Goal: Task Accomplishment & Management: Manage account settings

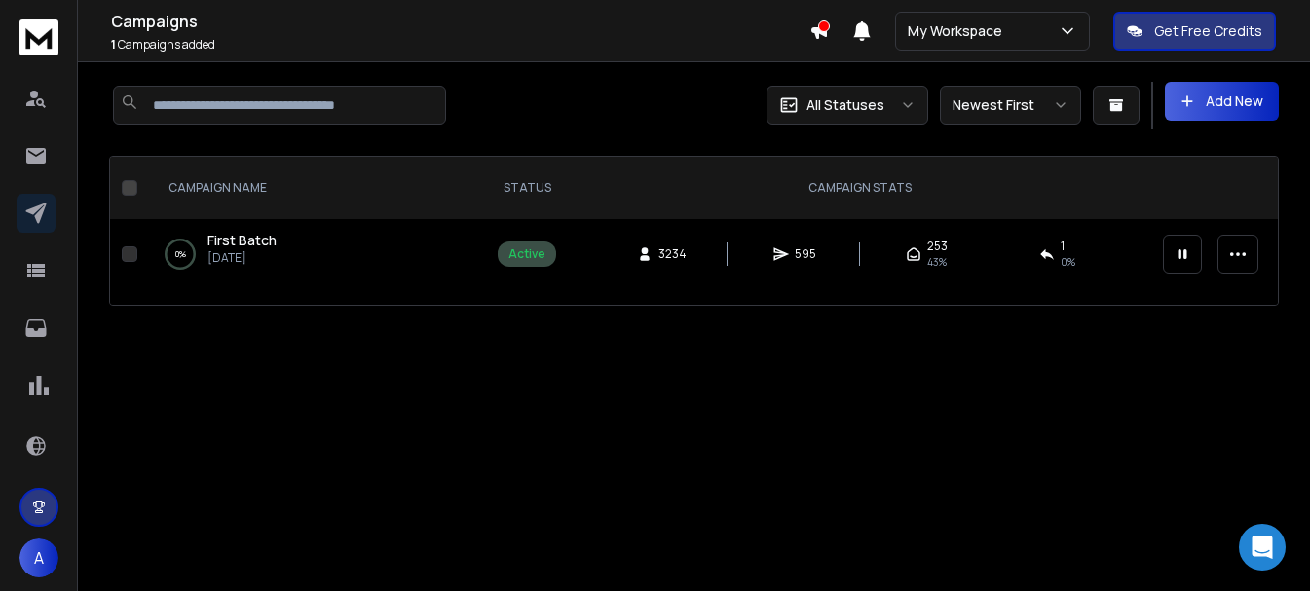
click at [737, 271] on td "3234 595 253 43 % 1 0 %" at bounding box center [859, 254] width 583 height 70
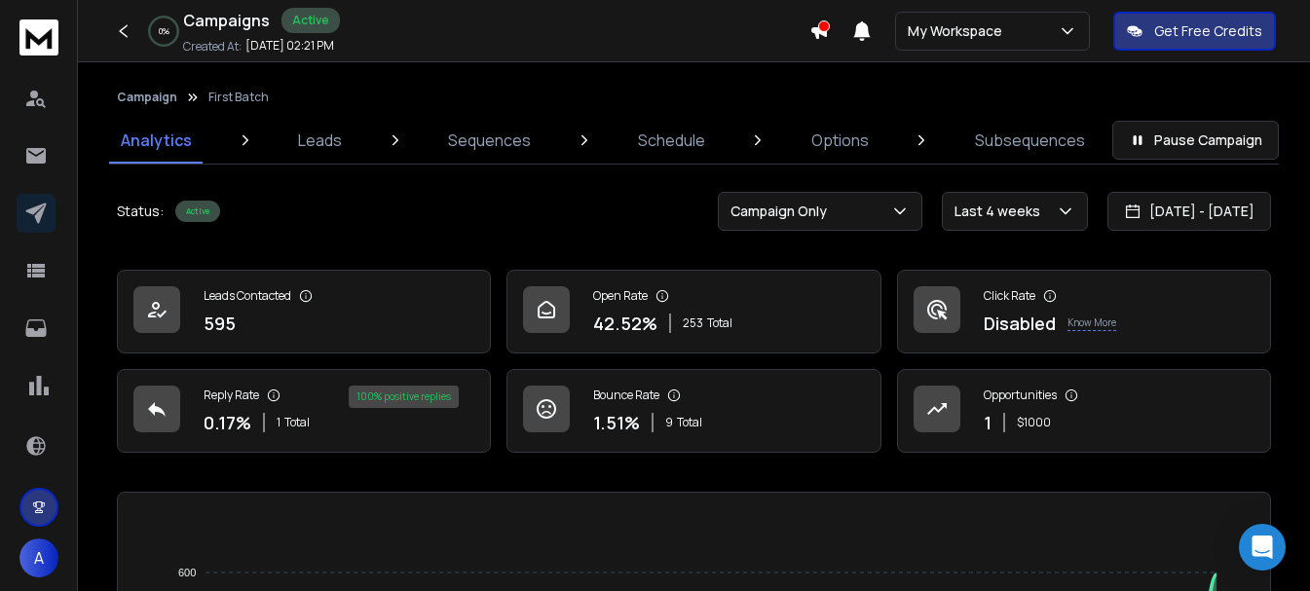
click at [547, 407] on icon at bounding box center [546, 408] width 23 height 23
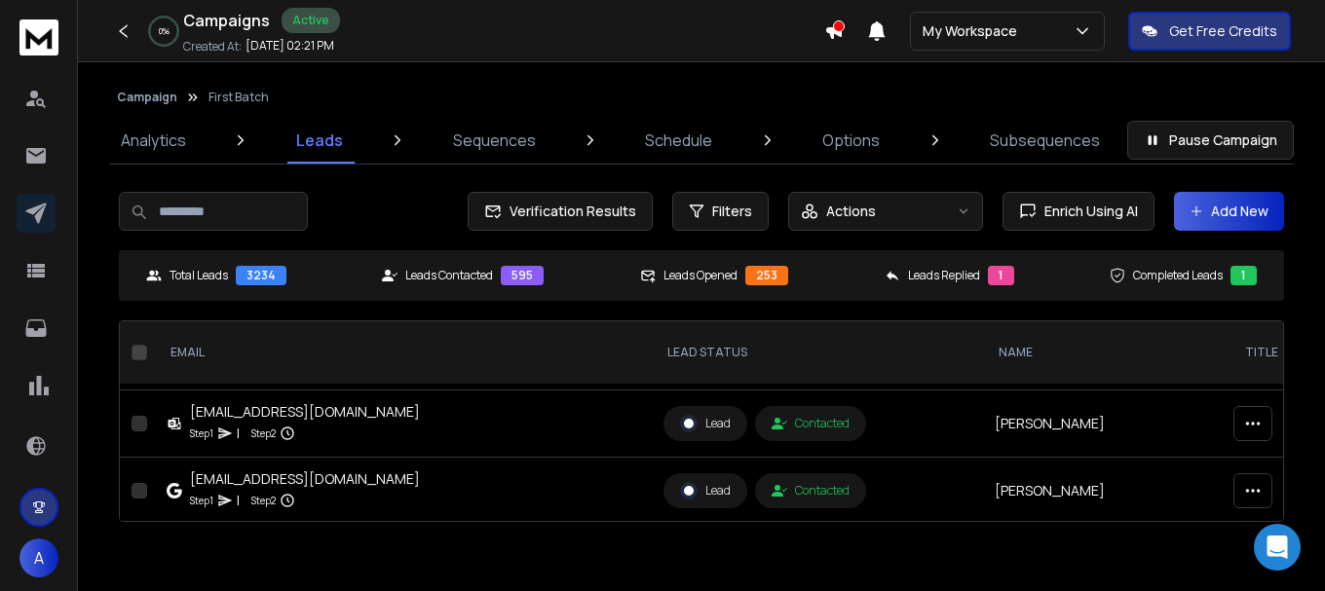
scroll to position [1364, 0]
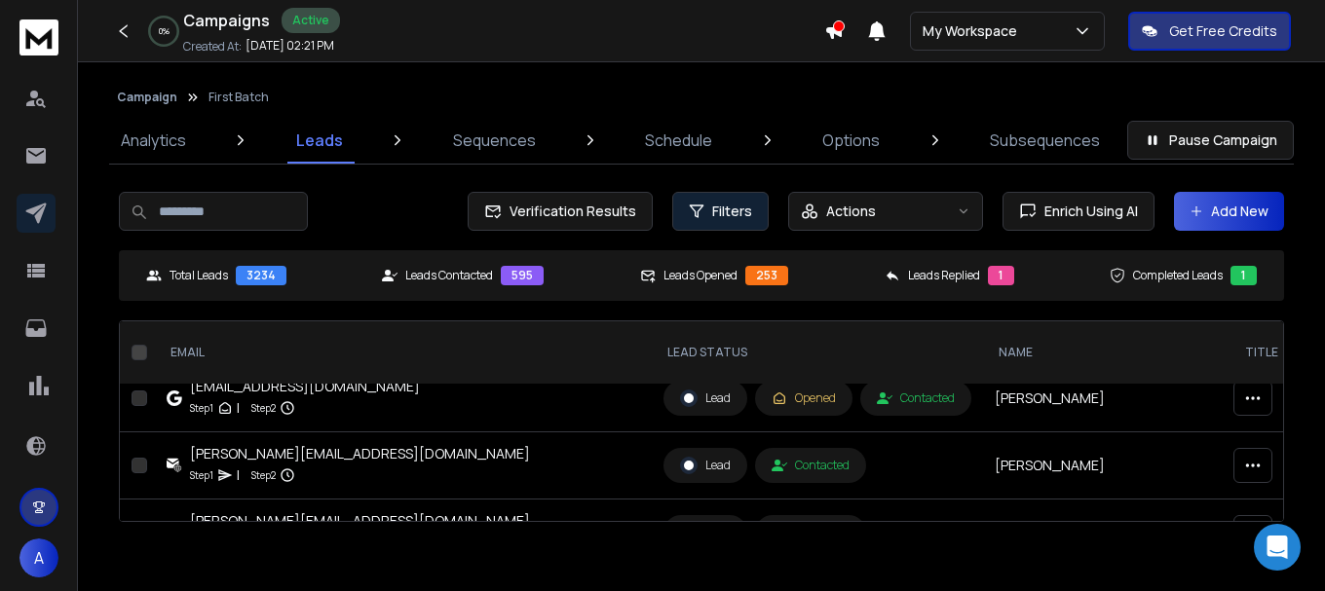
click at [735, 207] on span "Filters" at bounding box center [732, 211] width 40 height 19
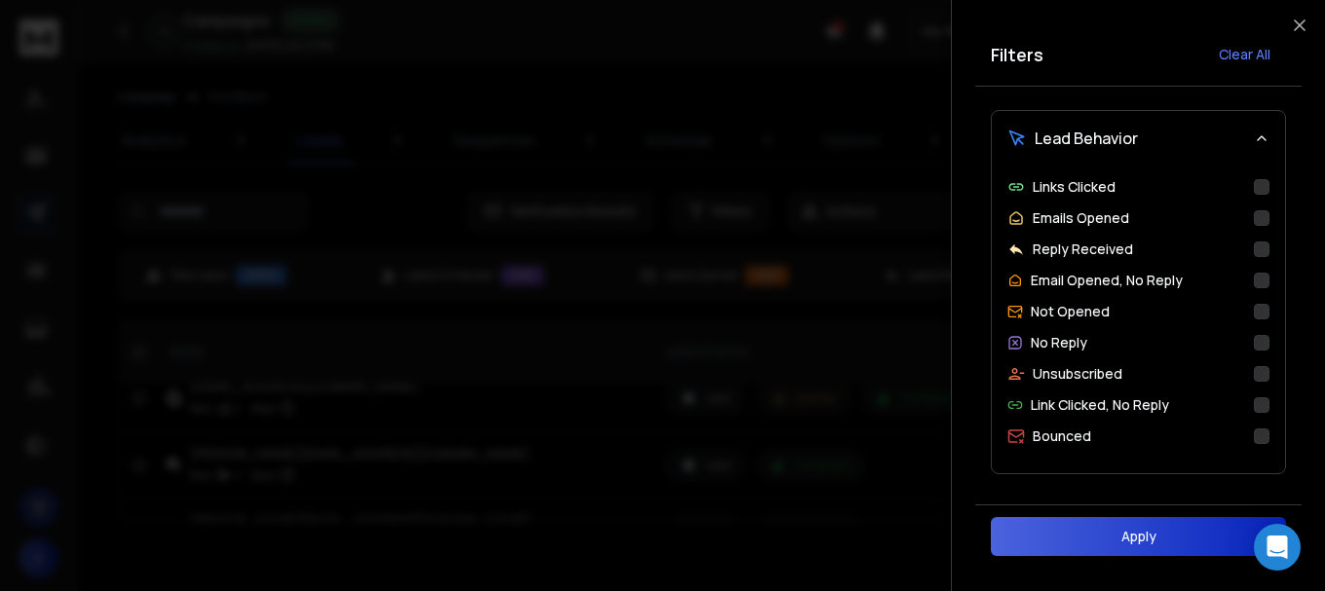
click at [1076, 431] on p "Bounced" at bounding box center [1061, 436] width 58 height 19
click at [1254, 431] on button "Bounced" at bounding box center [1262, 437] width 16 height 16
click at [1141, 548] on button "Apply" at bounding box center [1138, 536] width 295 height 39
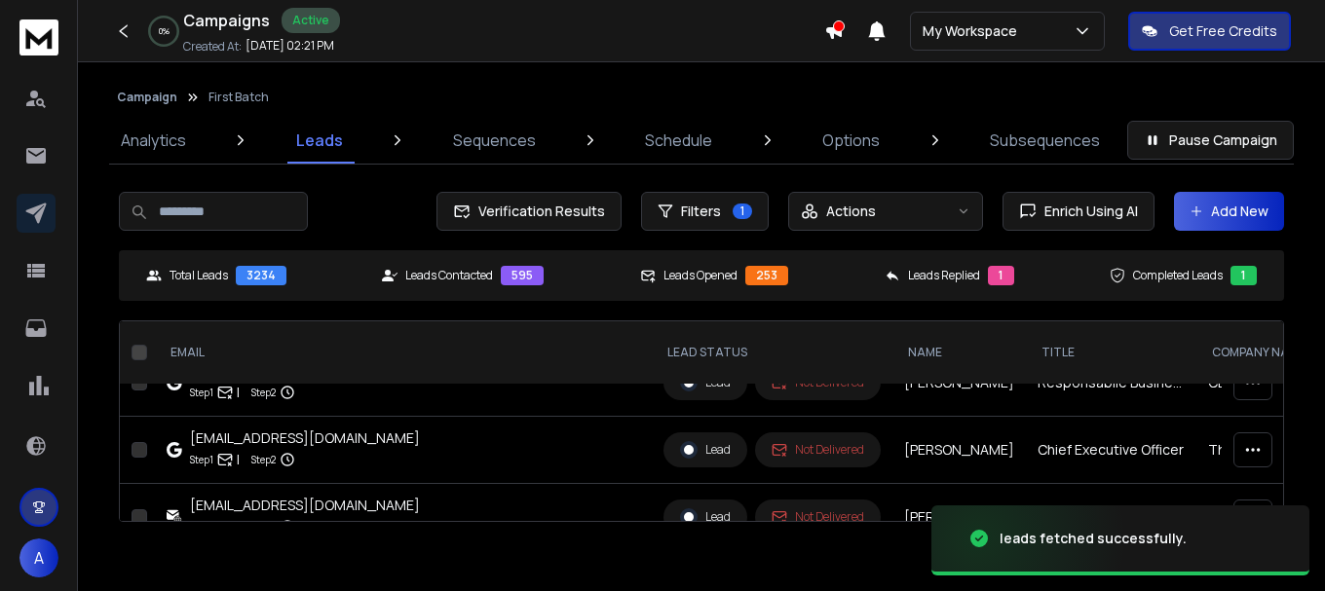
scroll to position [0, 0]
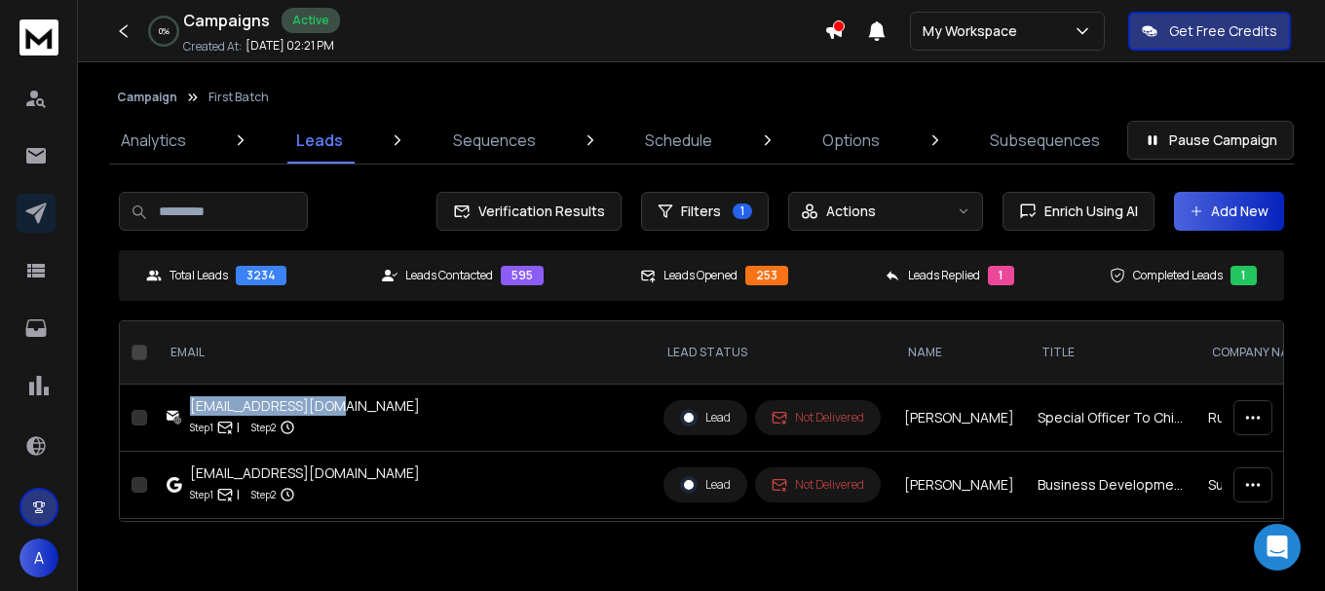
copy div "aina@ruangcikgu.com"
drag, startPoint x: 380, startPoint y: 406, endPoint x: 231, endPoint y: 407, distance: 149.0
click at [231, 407] on div "aina@ruangcikgu.com Step 1 | Step 2" at bounding box center [403, 417] width 473 height 43
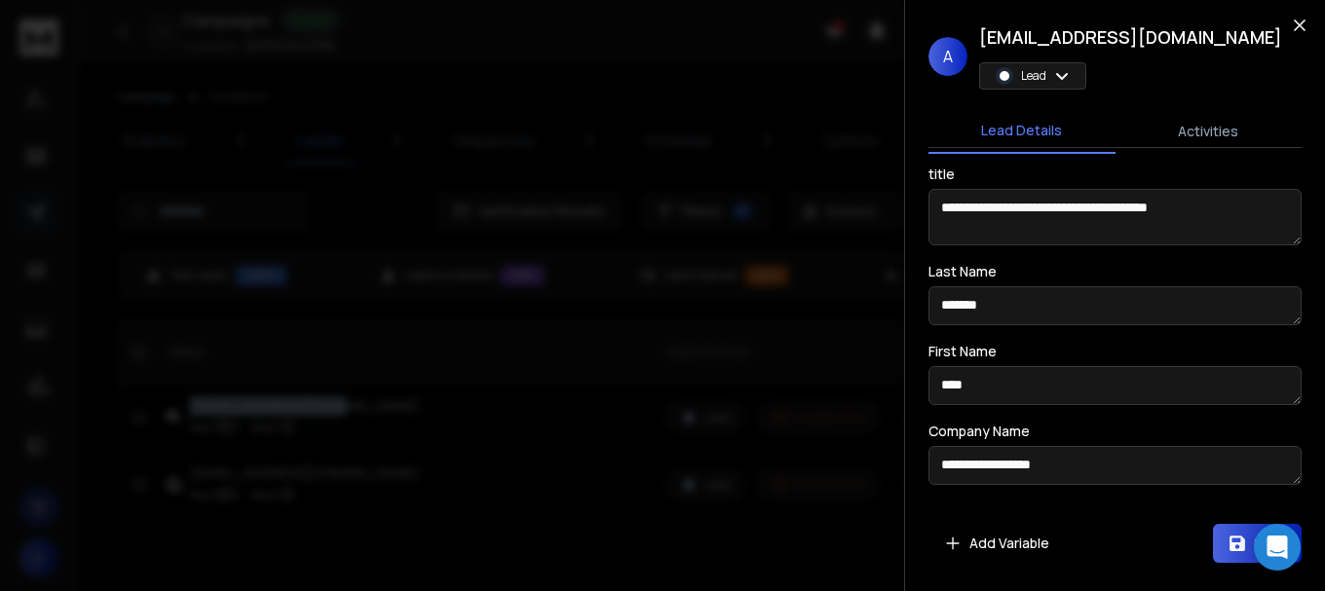
click at [1299, 31] on icon "button" at bounding box center [1299, 25] width 19 height 19
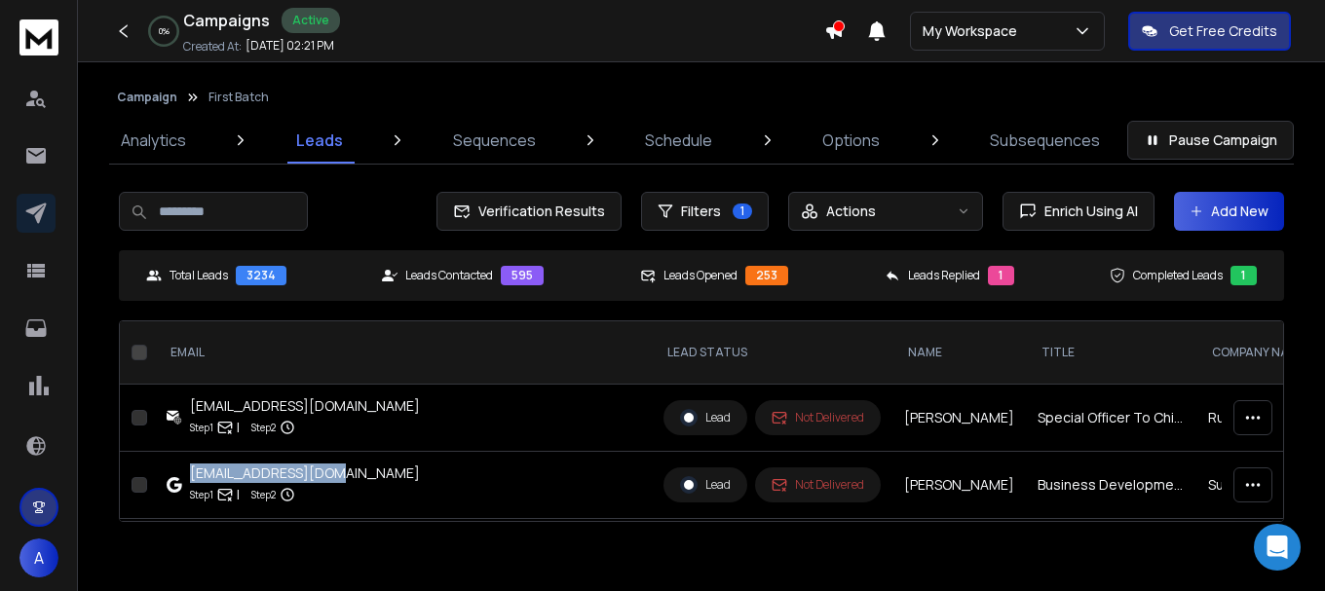
copy div "alok.s@sudaksha.com"
drag, startPoint x: 372, startPoint y: 474, endPoint x: 236, endPoint y: 480, distance: 136.5
click at [236, 480] on div "alok.s@sudaksha.com Step 1 | Step 2" at bounding box center [403, 485] width 473 height 43
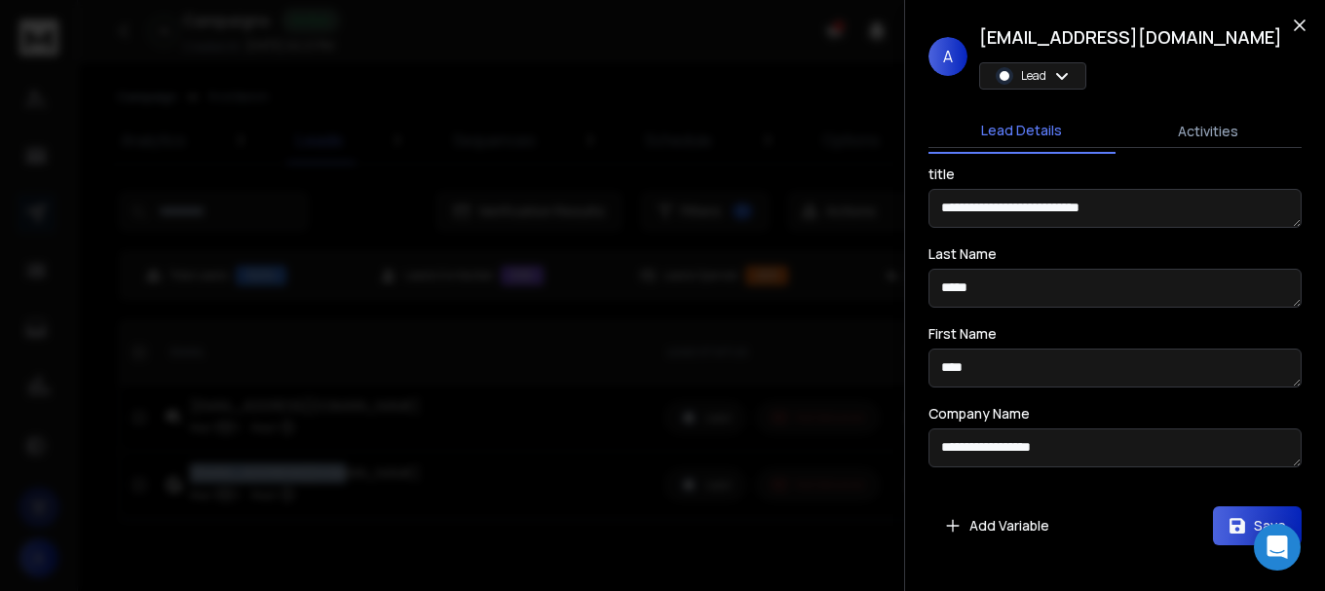
click at [1295, 23] on icon "button" at bounding box center [1299, 25] width 19 height 19
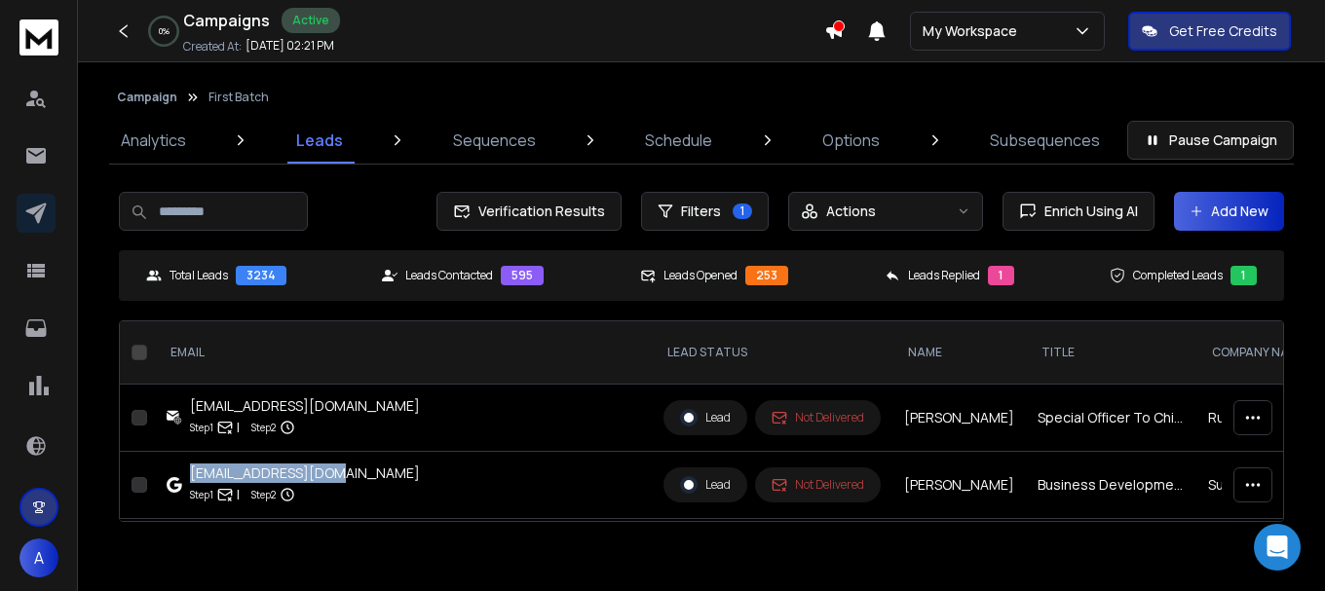
scroll to position [227, 0]
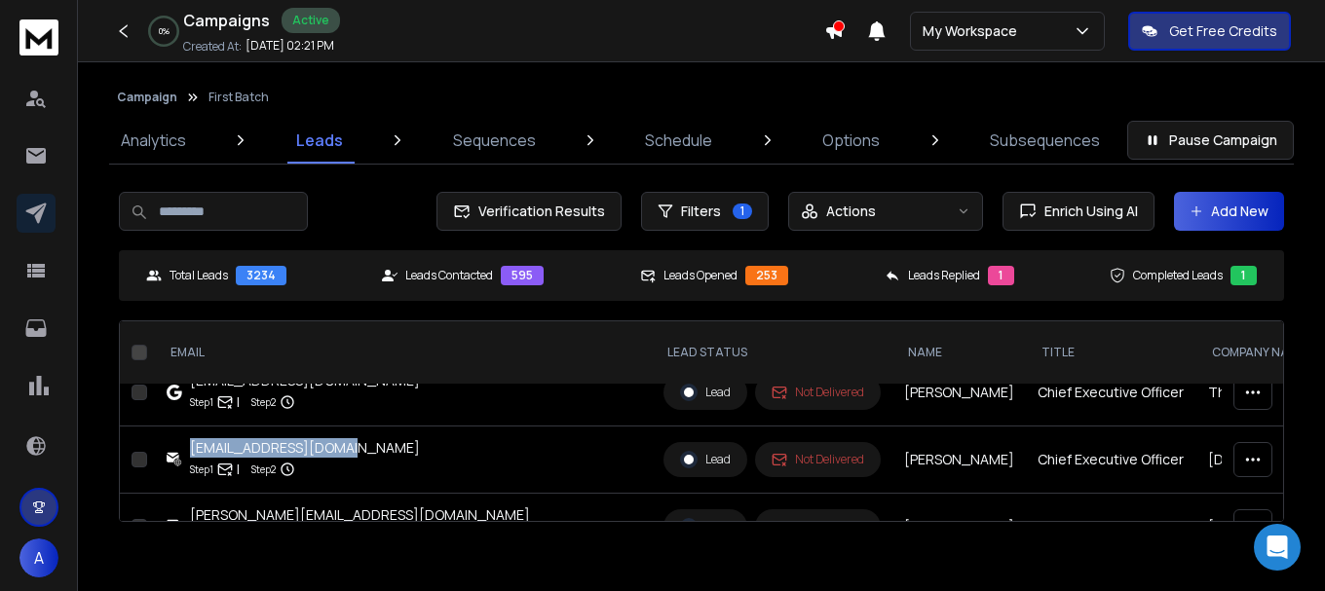
copy div "asifadnan@shikkha.xyz"
drag, startPoint x: 383, startPoint y: 446, endPoint x: 233, endPoint y: 456, distance: 150.3
click at [233, 456] on div "asifadnan@shikkha.xyz Step 1 | Step 2" at bounding box center [403, 459] width 473 height 43
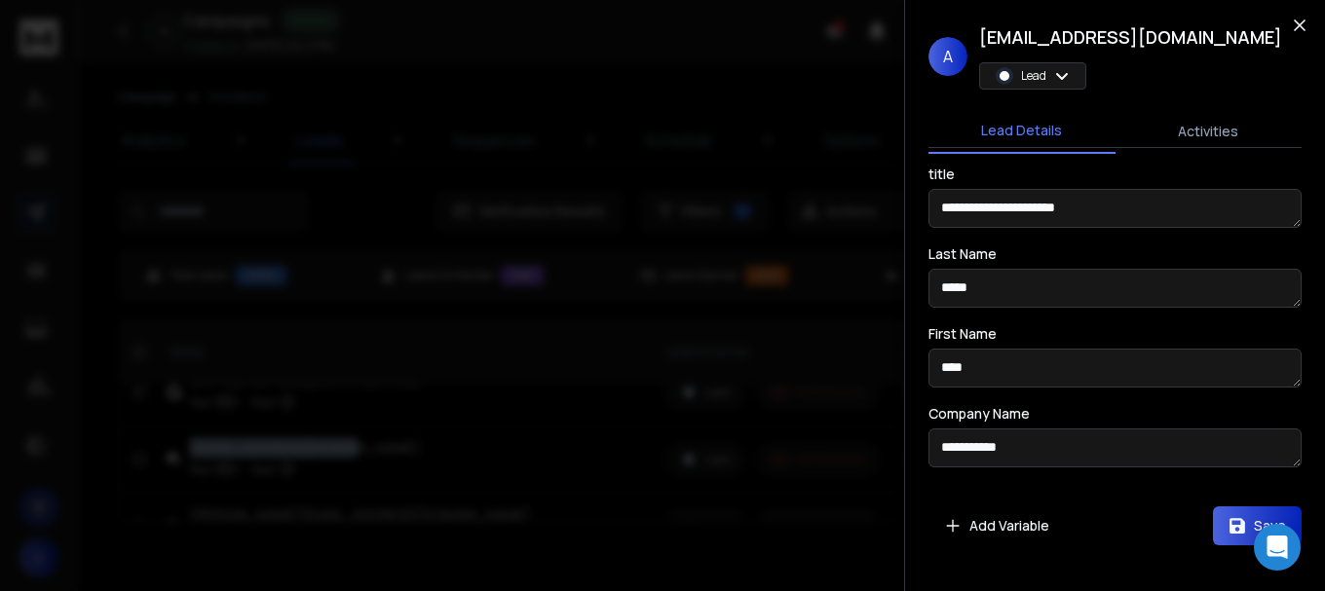
click at [1301, 24] on icon "button" at bounding box center [1299, 25] width 10 height 10
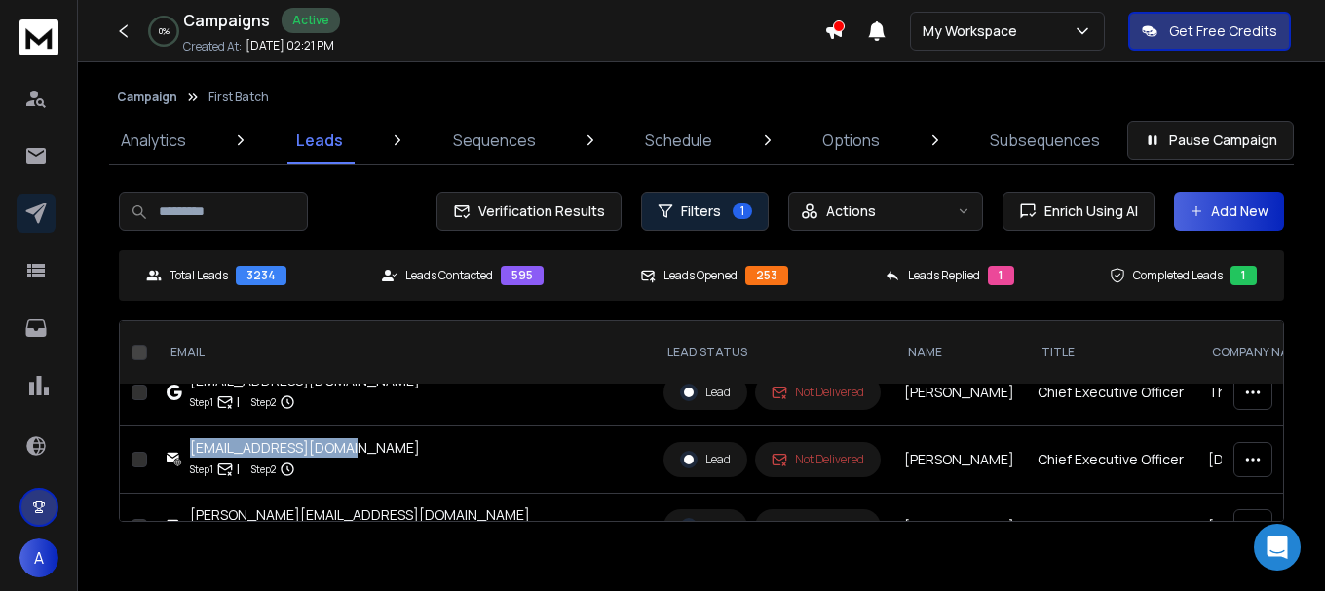
click at [742, 227] on button "Filters 1" at bounding box center [705, 211] width 128 height 39
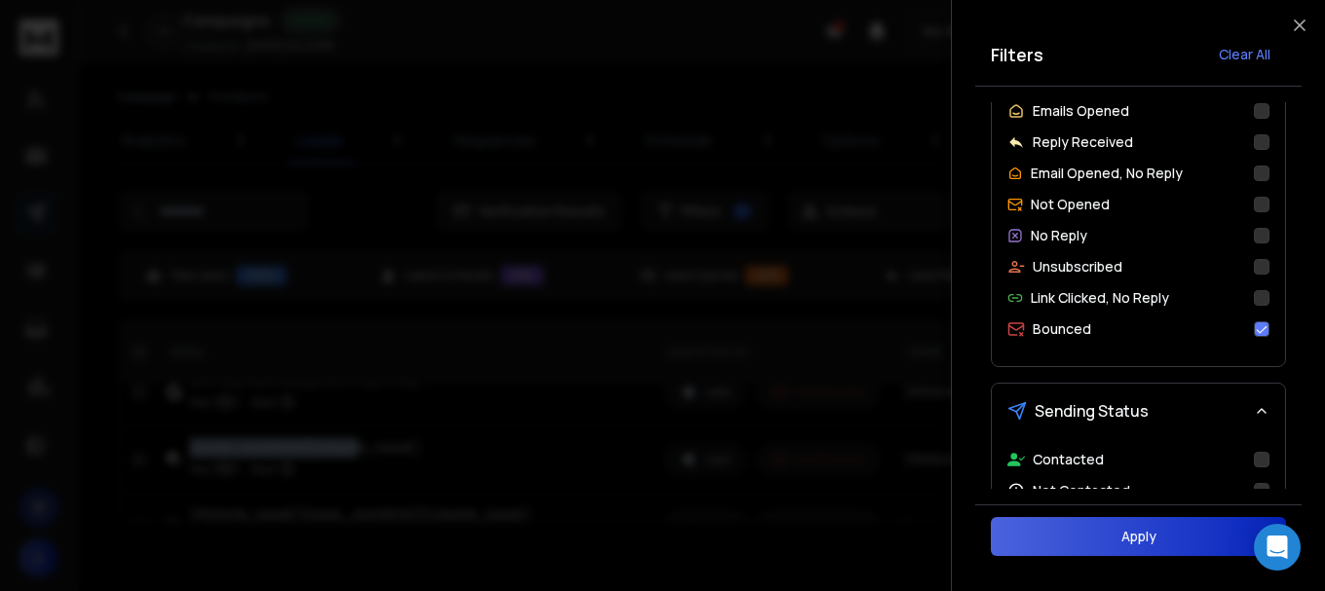
scroll to position [0, 0]
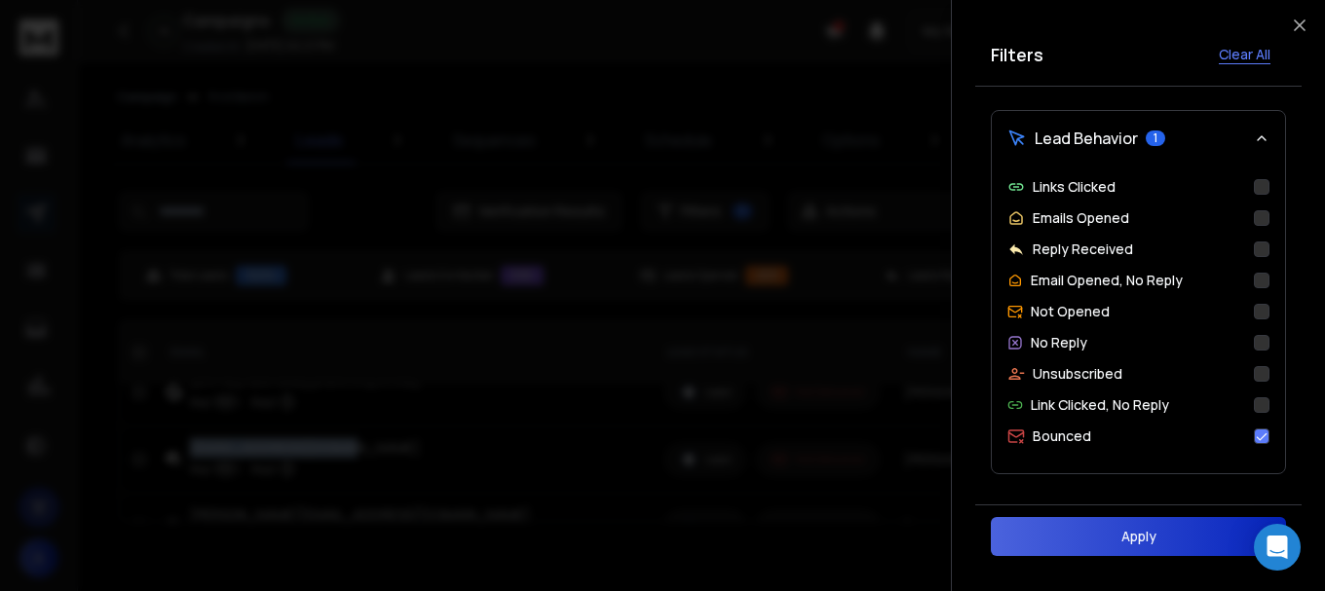
click at [1234, 51] on button "Clear All" at bounding box center [1244, 54] width 83 height 39
click at [1296, 26] on icon "button" at bounding box center [1299, 25] width 19 height 19
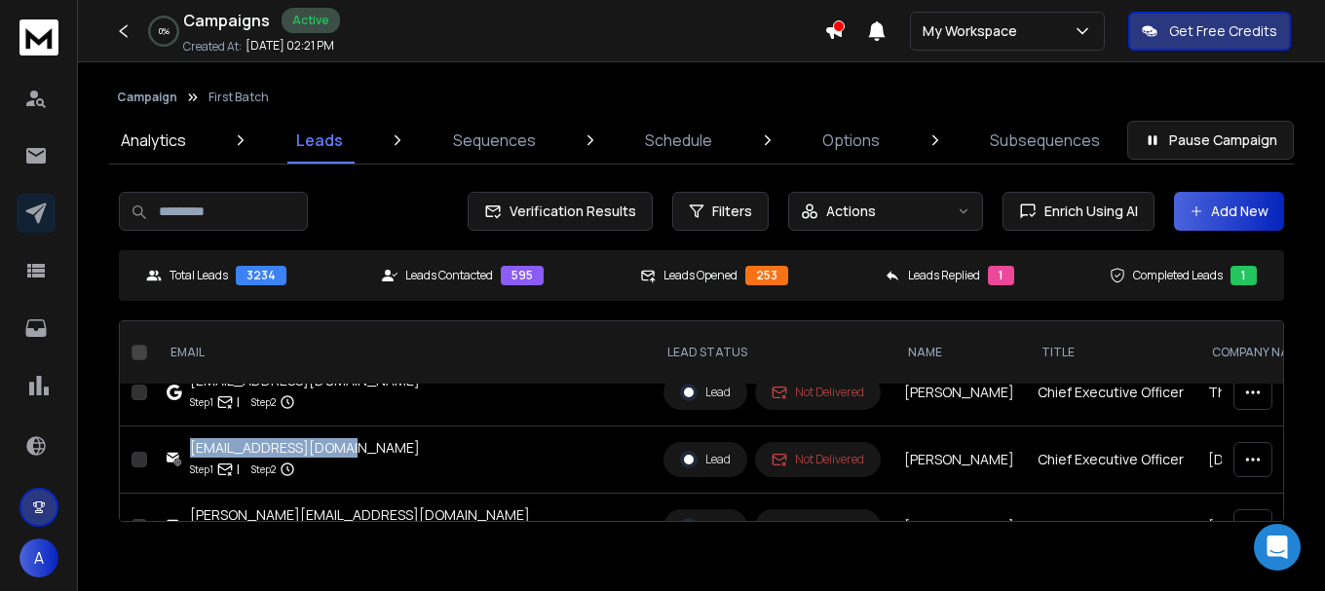
click at [173, 145] on p "Analytics" at bounding box center [153, 140] width 65 height 23
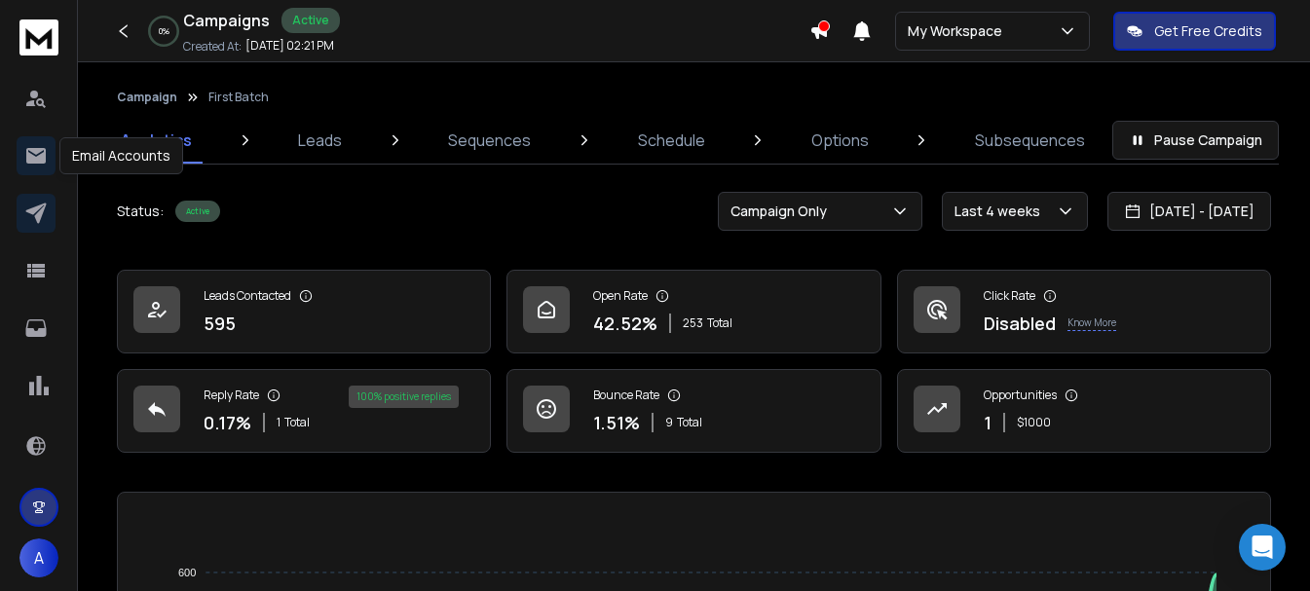
click at [35, 152] on icon at bounding box center [35, 156] width 19 height 16
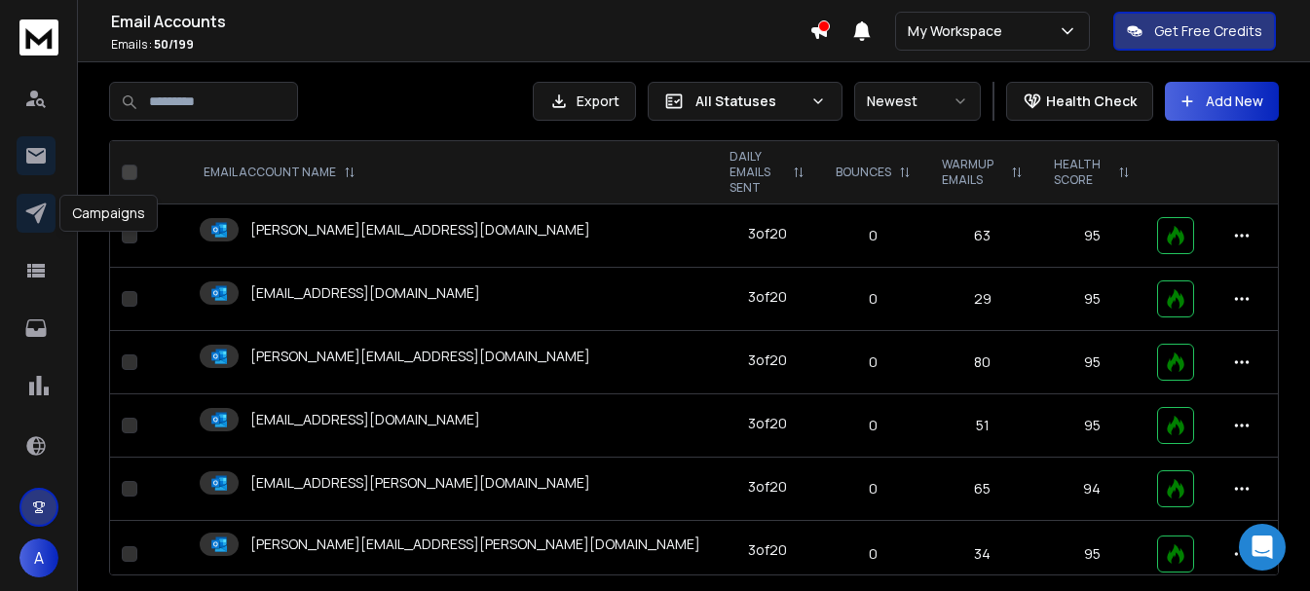
click at [35, 229] on link at bounding box center [36, 213] width 39 height 39
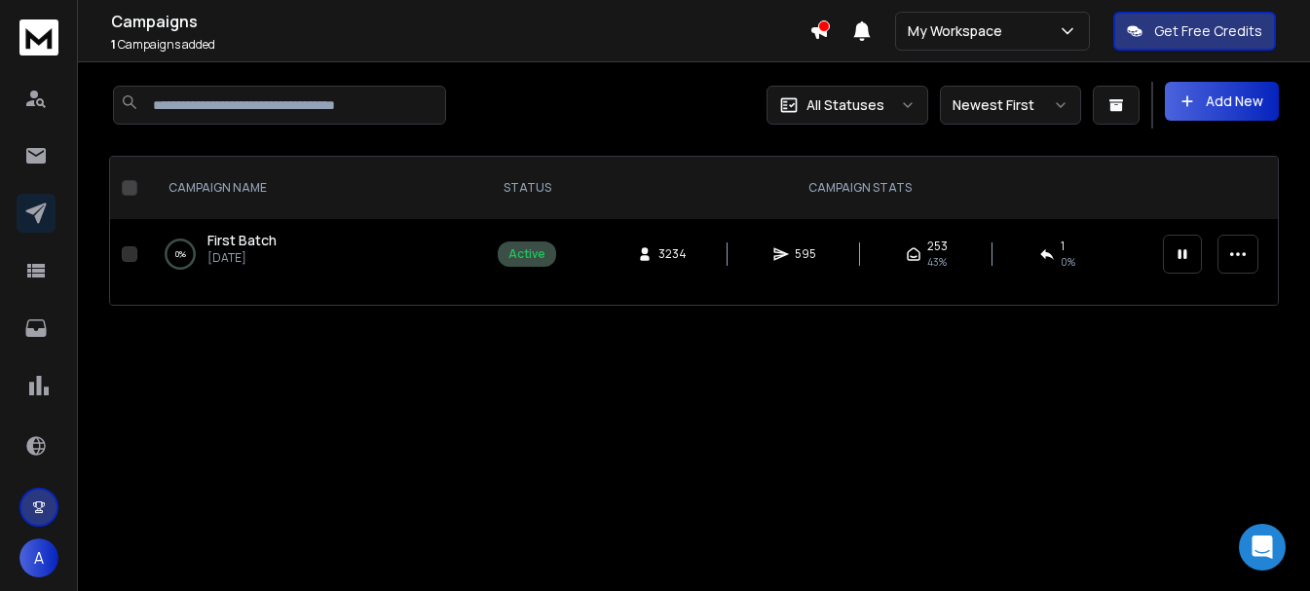
click at [879, 411] on div "Campaigns 1 Campaigns Added All Statuses Newest First Add New CAMPAIGN NAME STA…" at bounding box center [694, 377] width 1170 height 591
click at [22, 333] on link at bounding box center [36, 328] width 39 height 39
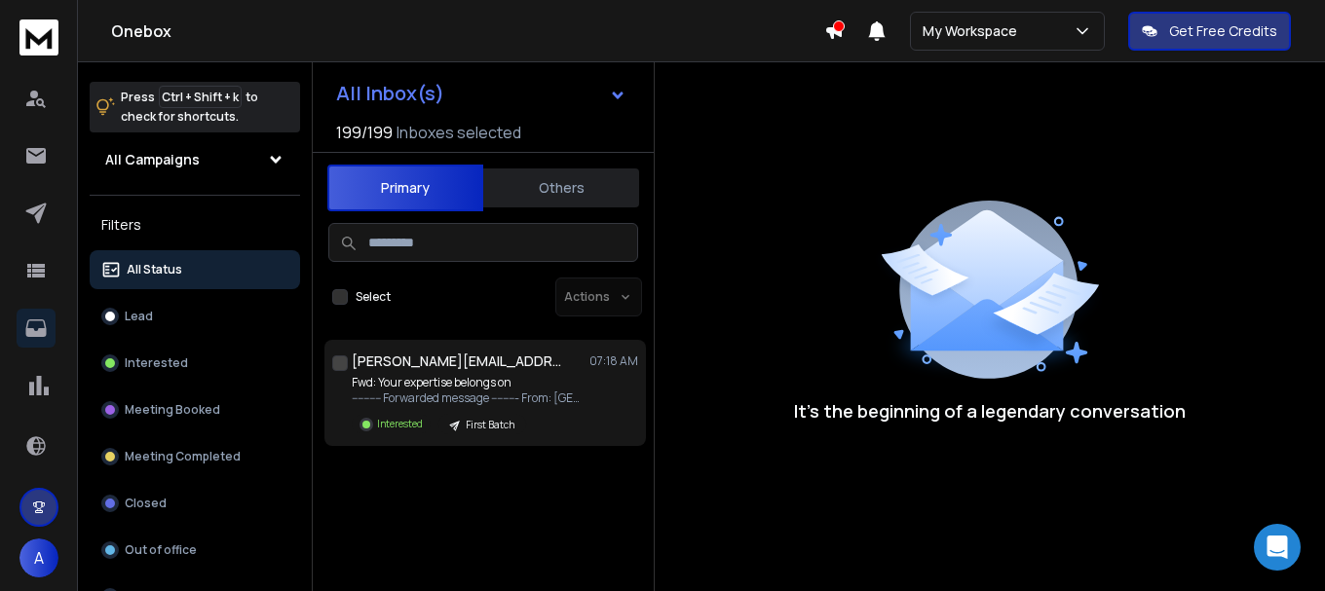
click at [464, 381] on p "Fwd: Your expertise belongs on" at bounding box center [469, 383] width 234 height 16
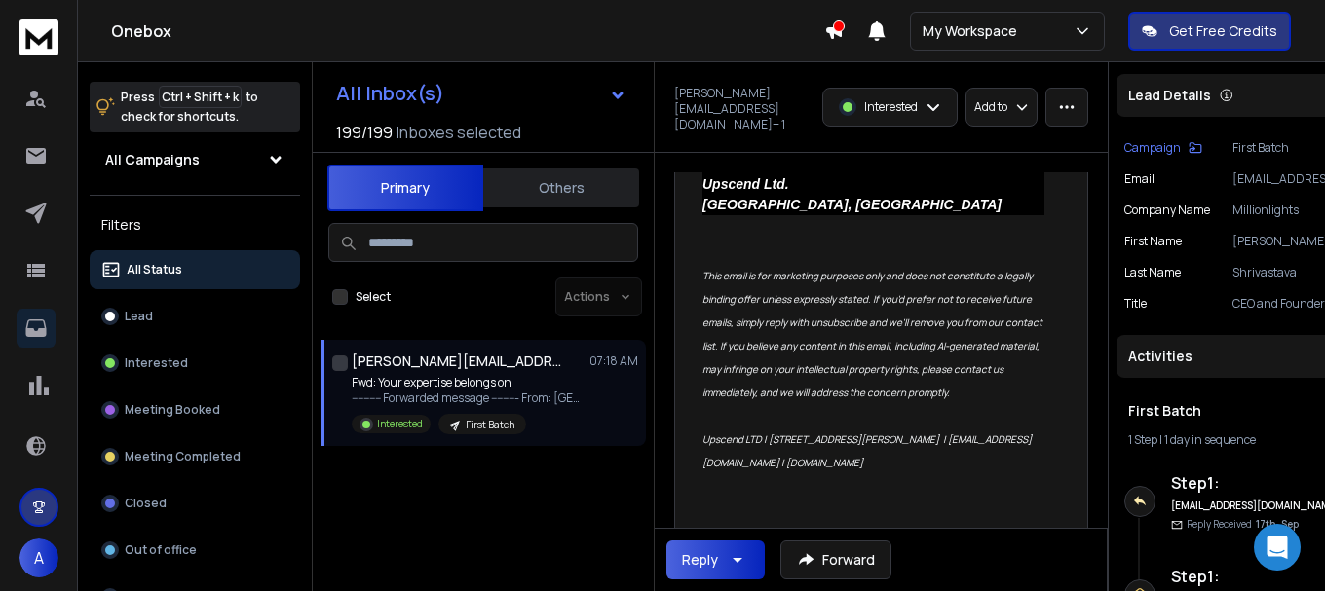
scroll to position [1623, 0]
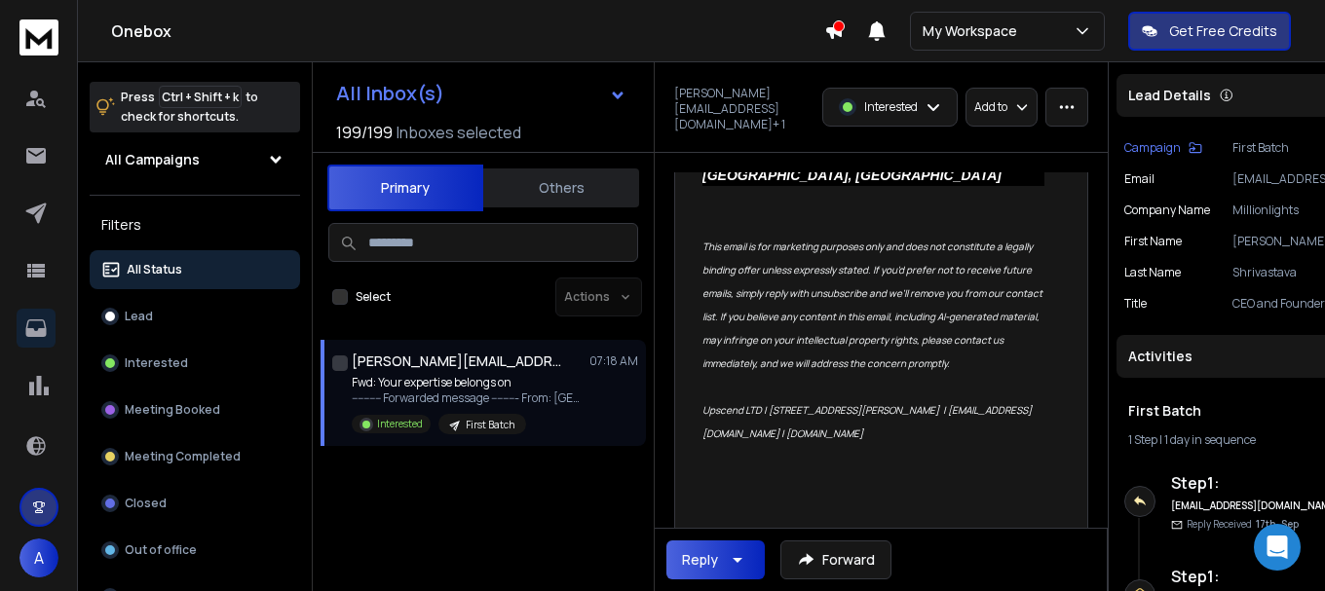
click at [877, 581] on p "View all 2 replies" at bounding box center [892, 589] width 85 height 16
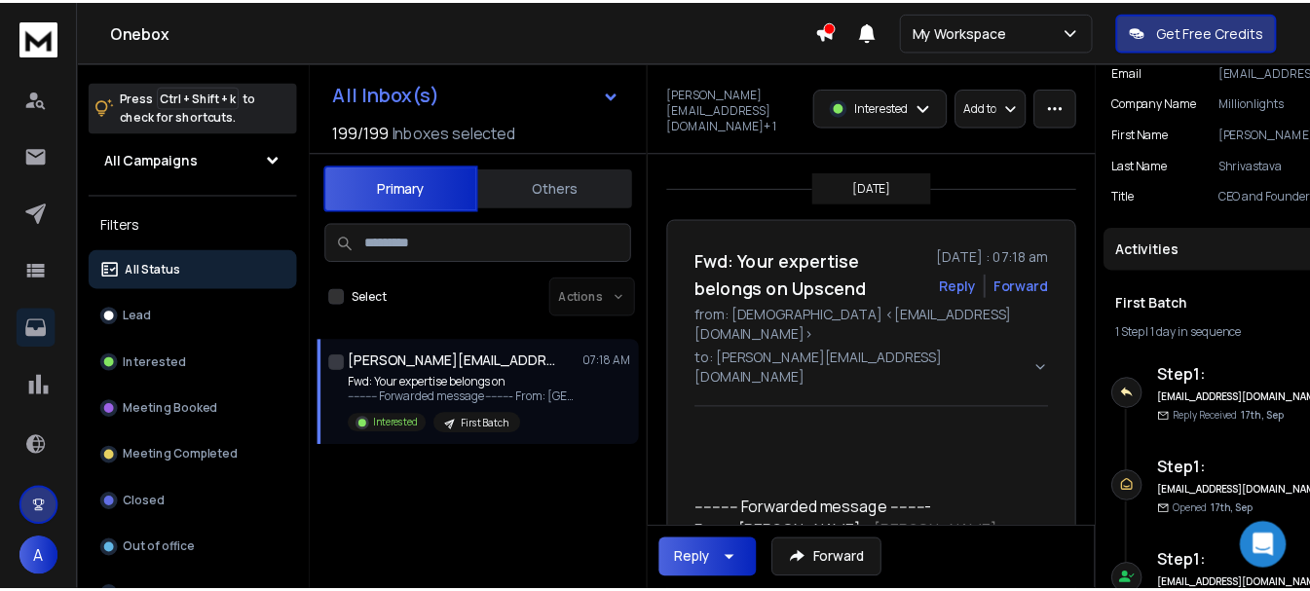
scroll to position [178, 0]
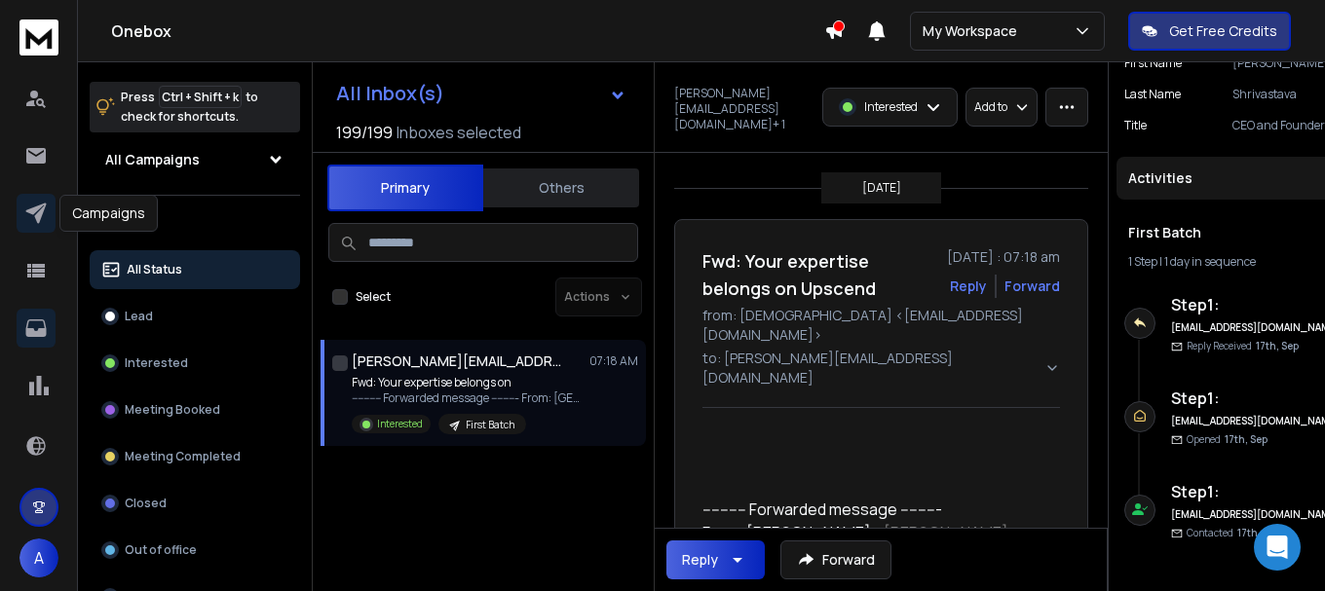
click at [37, 203] on icon at bounding box center [35, 213] width 23 height 23
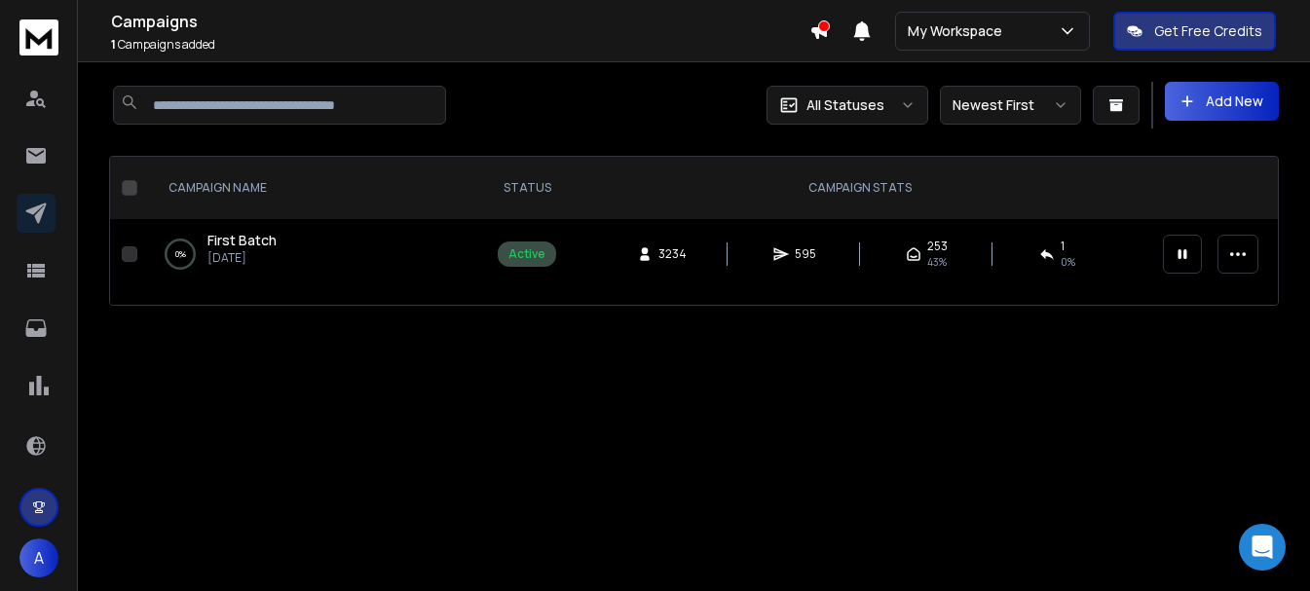
click at [771, 440] on div "Campaigns 1 Campaigns Added All Statuses Newest First Add New CAMPAIGN NAME STA…" at bounding box center [694, 377] width 1170 height 591
